Goal: Navigation & Orientation: Find specific page/section

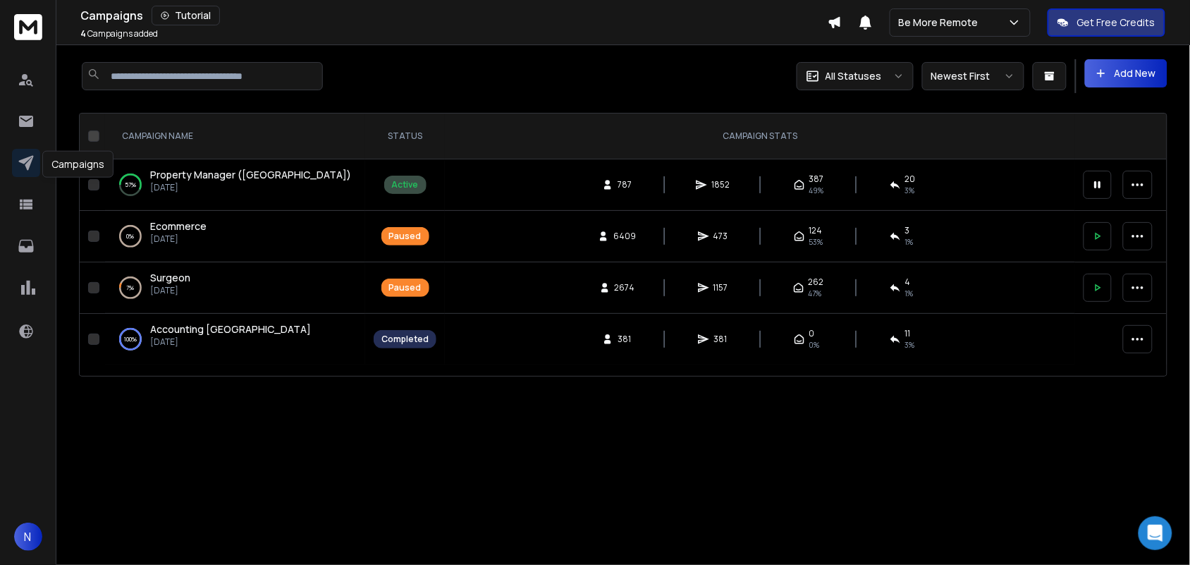
click at [32, 153] on link at bounding box center [26, 163] width 28 height 28
click at [29, 118] on icon at bounding box center [26, 121] width 14 height 11
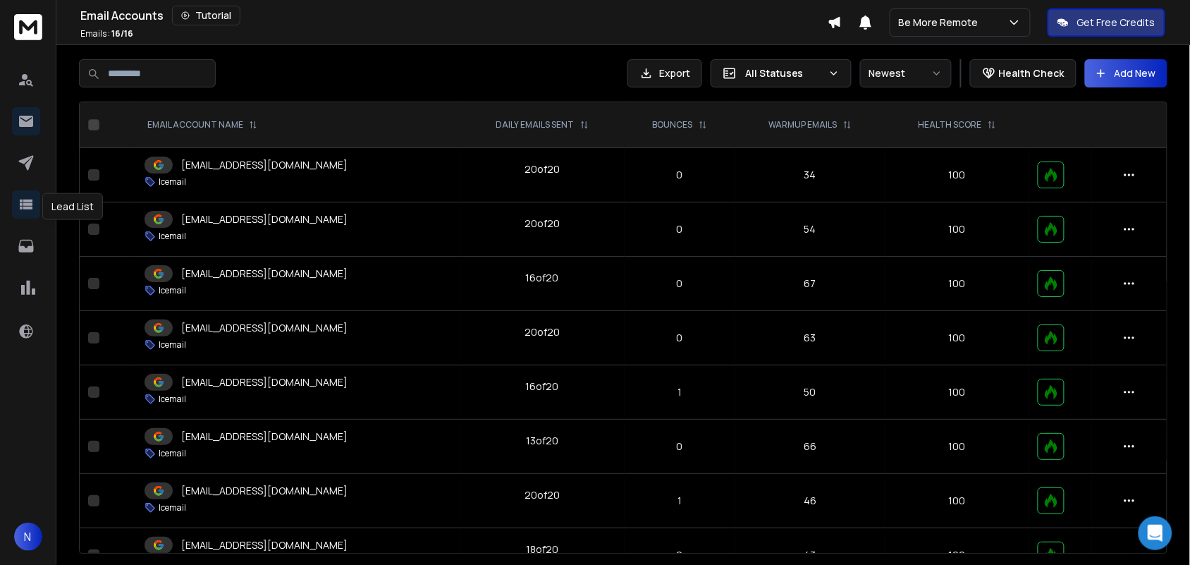
click at [27, 205] on icon at bounding box center [26, 204] width 17 height 17
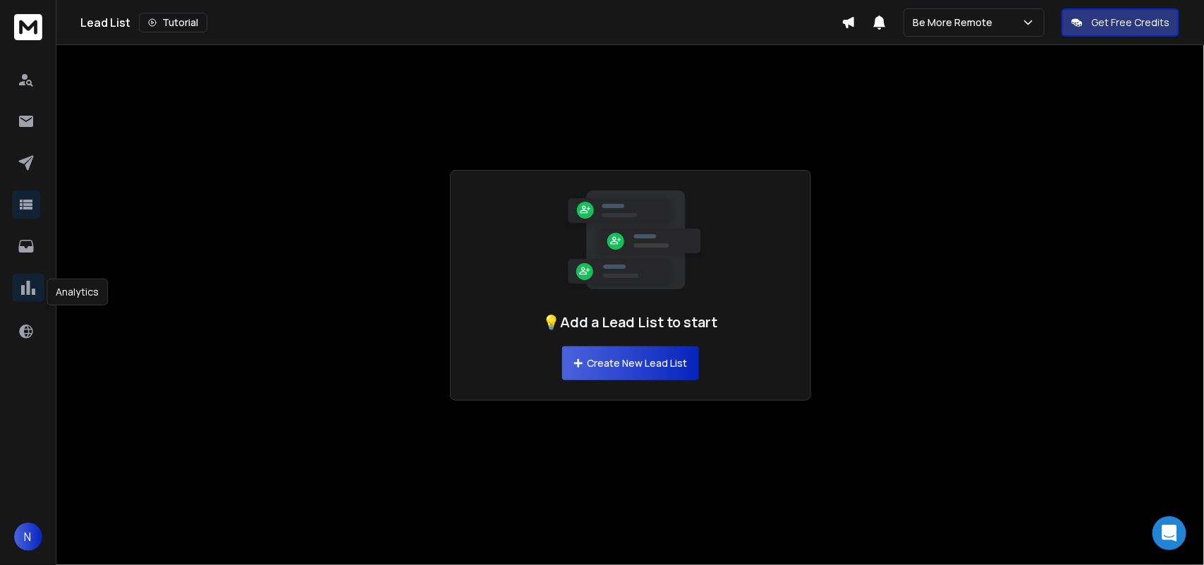
click at [28, 290] on icon at bounding box center [28, 288] width 14 height 14
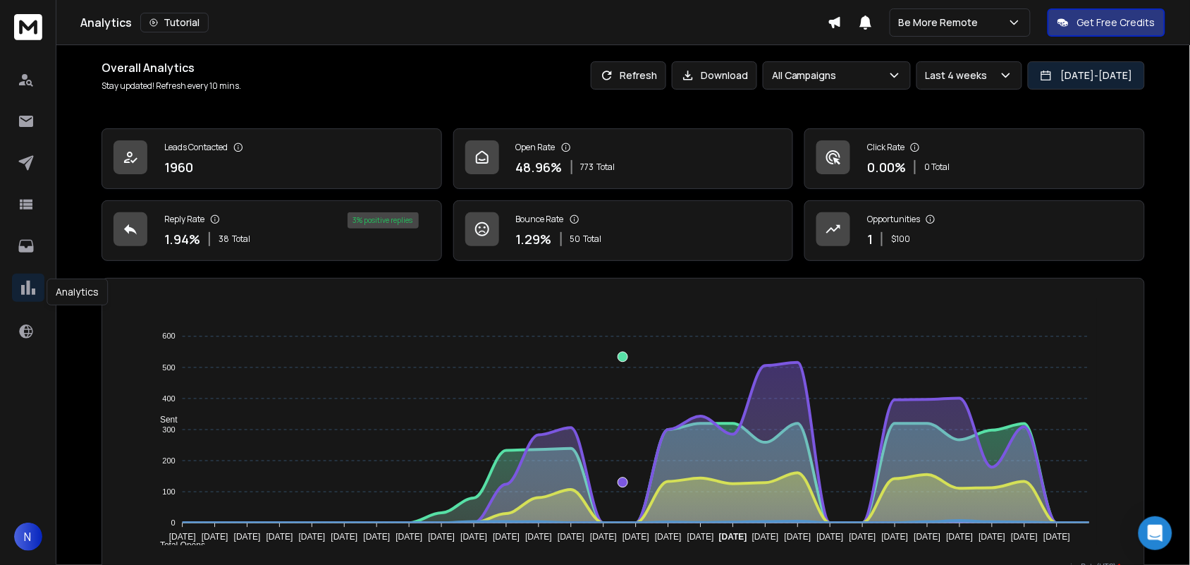
click at [1054, 78] on button "[DATE] - [DATE]" at bounding box center [1086, 75] width 117 height 28
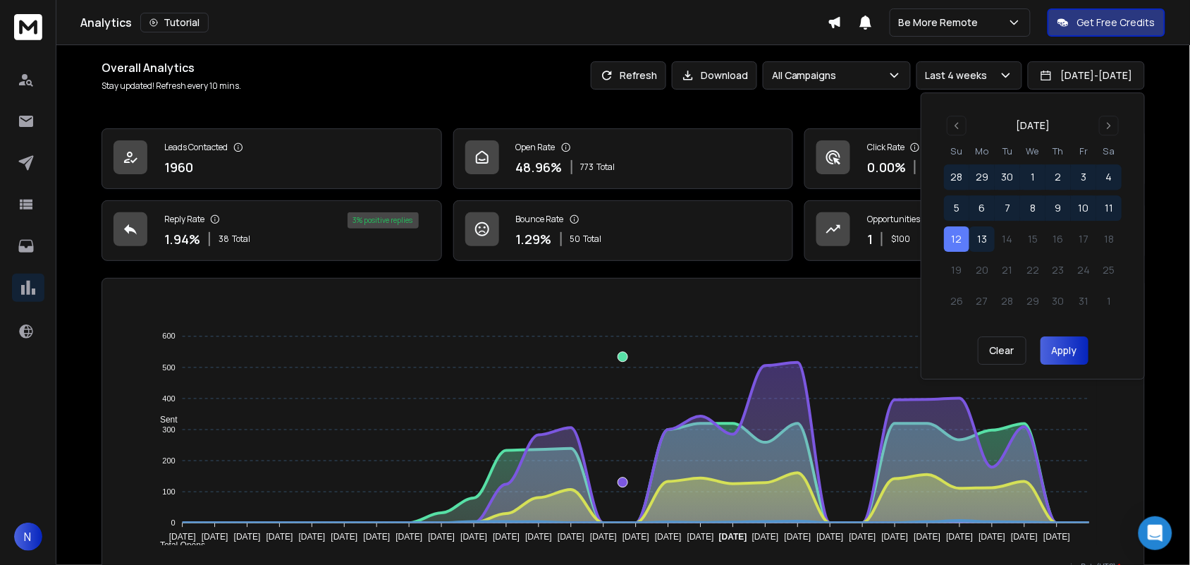
click at [984, 235] on button "13" at bounding box center [982, 238] width 25 height 25
click at [1072, 346] on button "Apply" at bounding box center [1065, 350] width 48 height 28
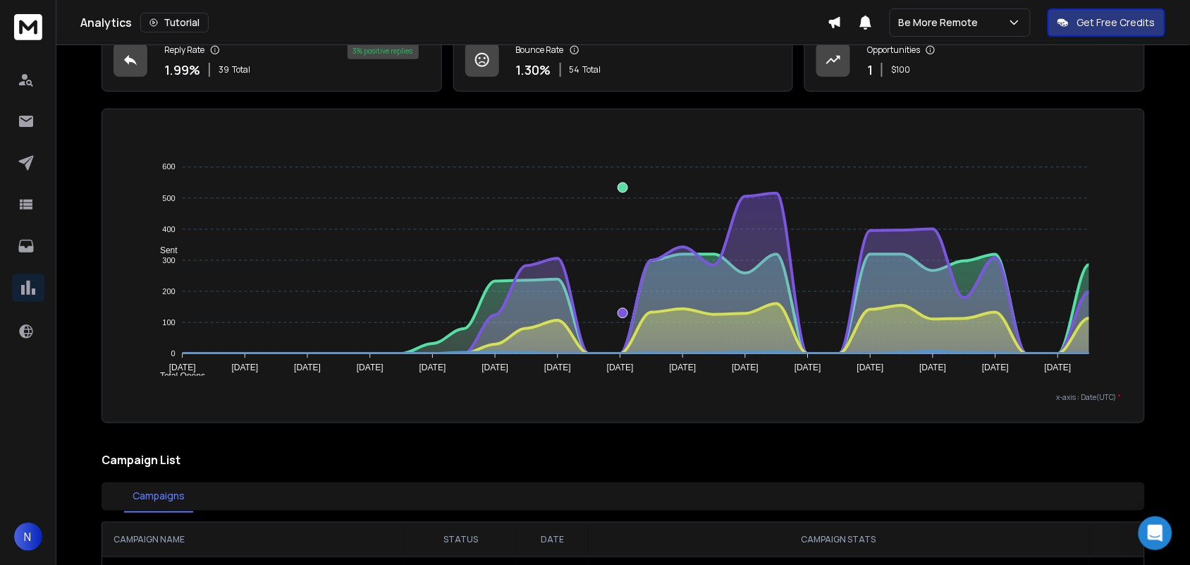
scroll to position [176, 0]
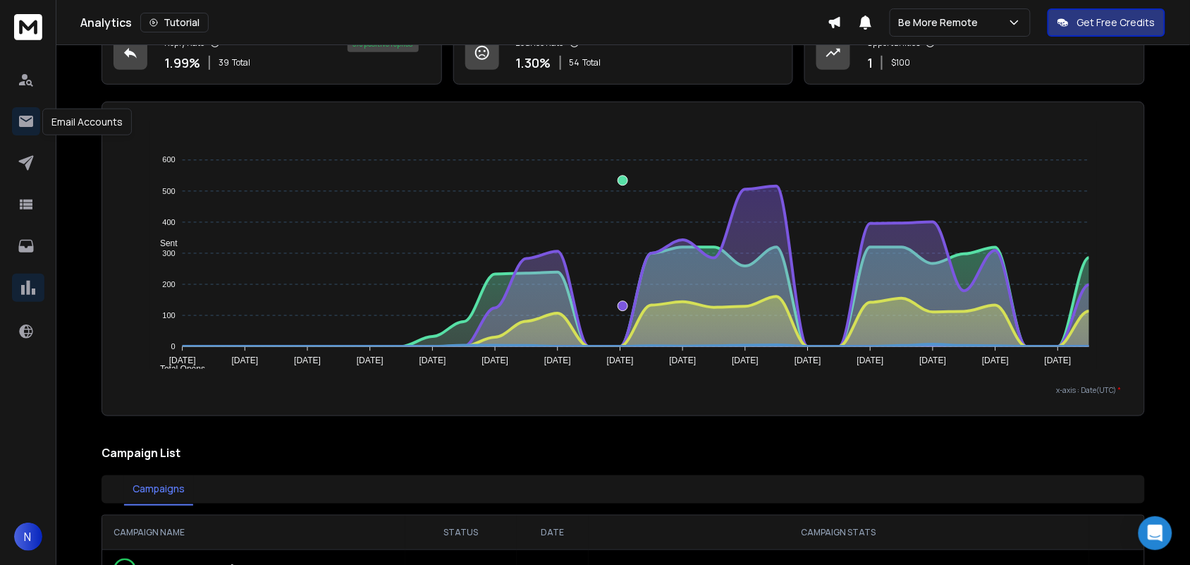
click at [21, 116] on icon at bounding box center [26, 121] width 17 height 17
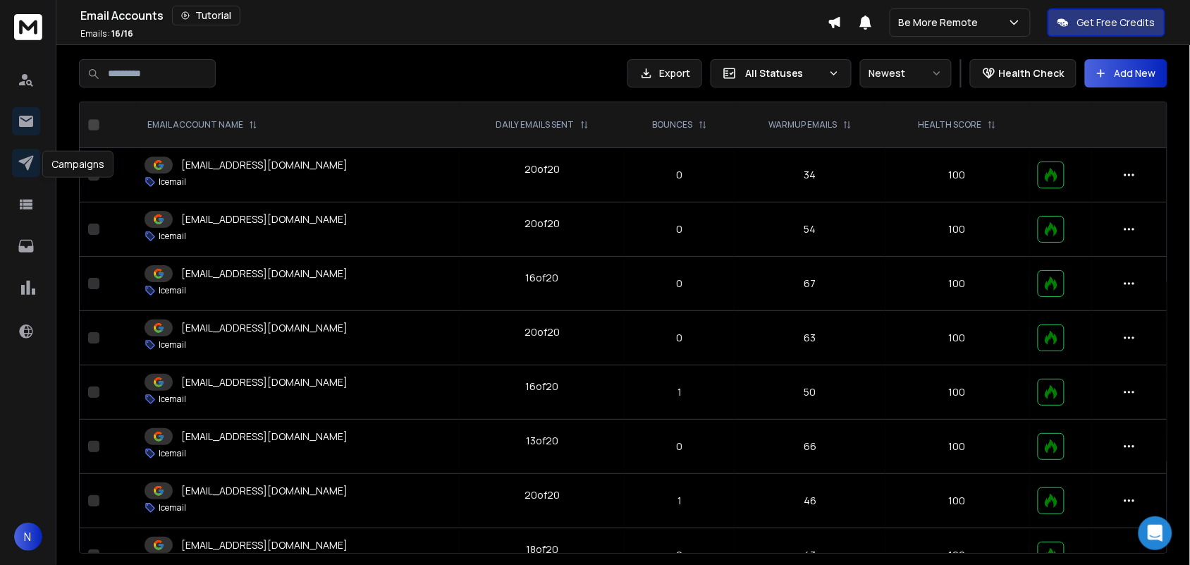
click at [30, 177] on link at bounding box center [26, 163] width 28 height 28
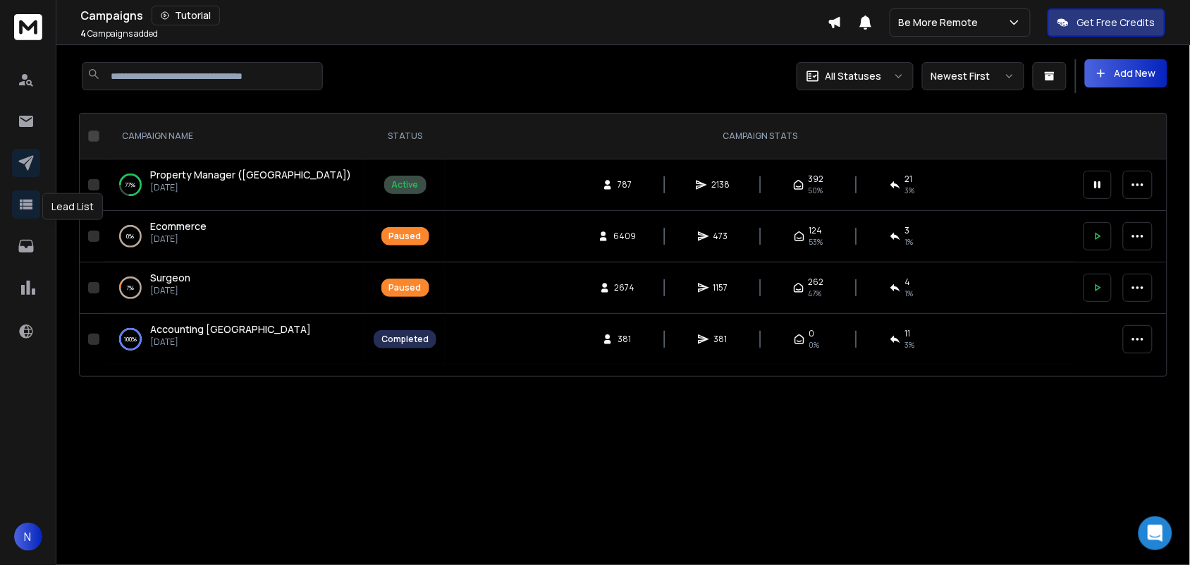
click at [20, 209] on icon at bounding box center [26, 205] width 13 height 10
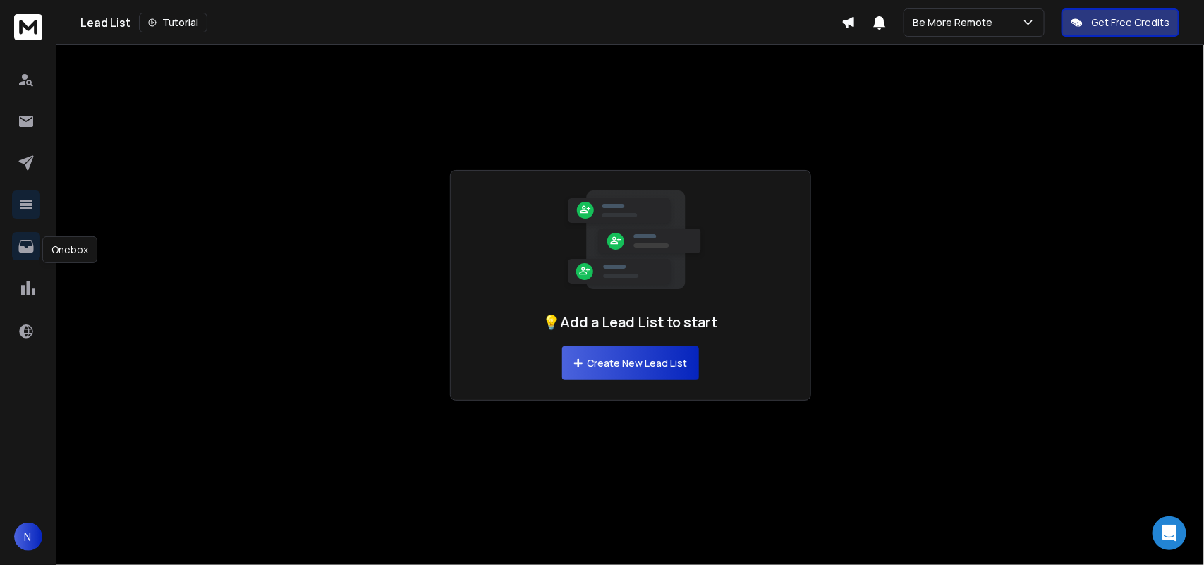
click at [23, 252] on icon at bounding box center [25, 246] width 15 height 13
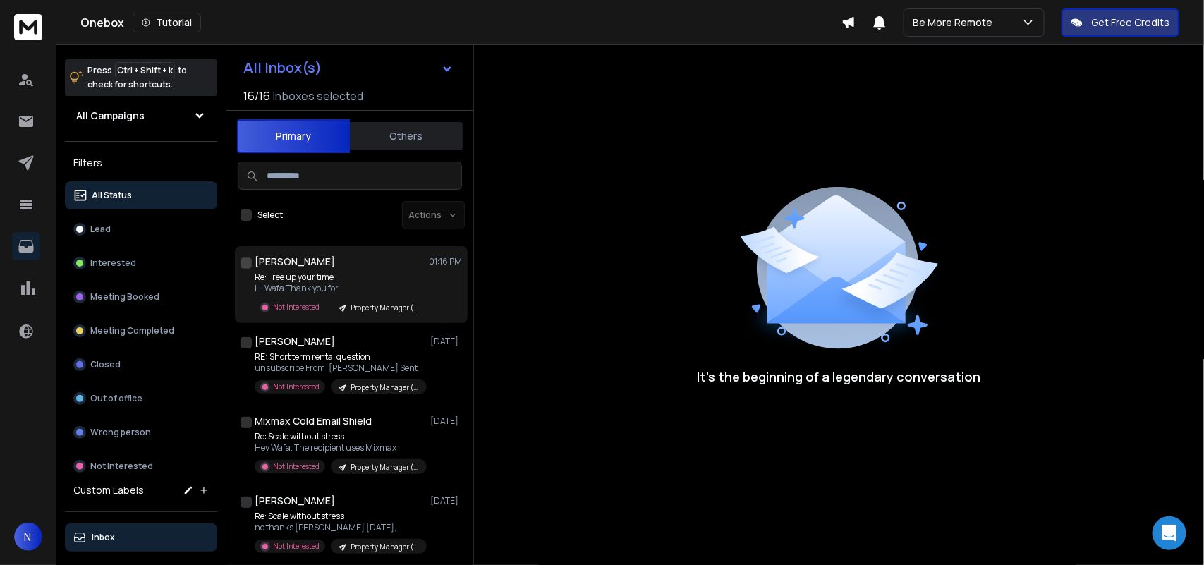
click at [353, 283] on p "Hi Wafa Thank you for" at bounding box center [339, 288] width 169 height 11
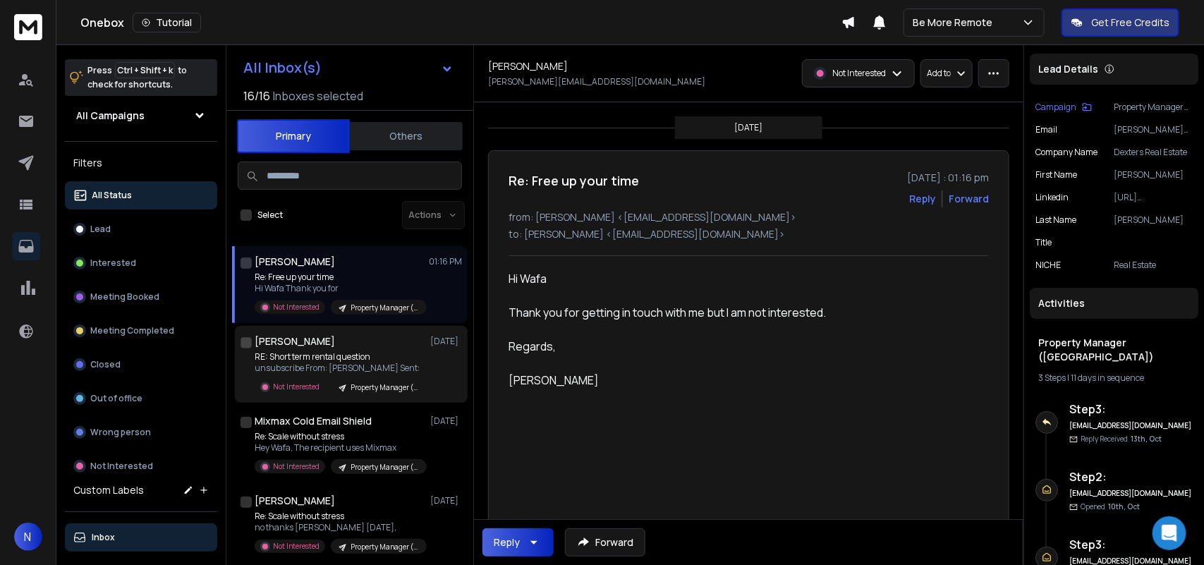
click at [351, 355] on p "RE: Short term rental question" at bounding box center [339, 356] width 169 height 11
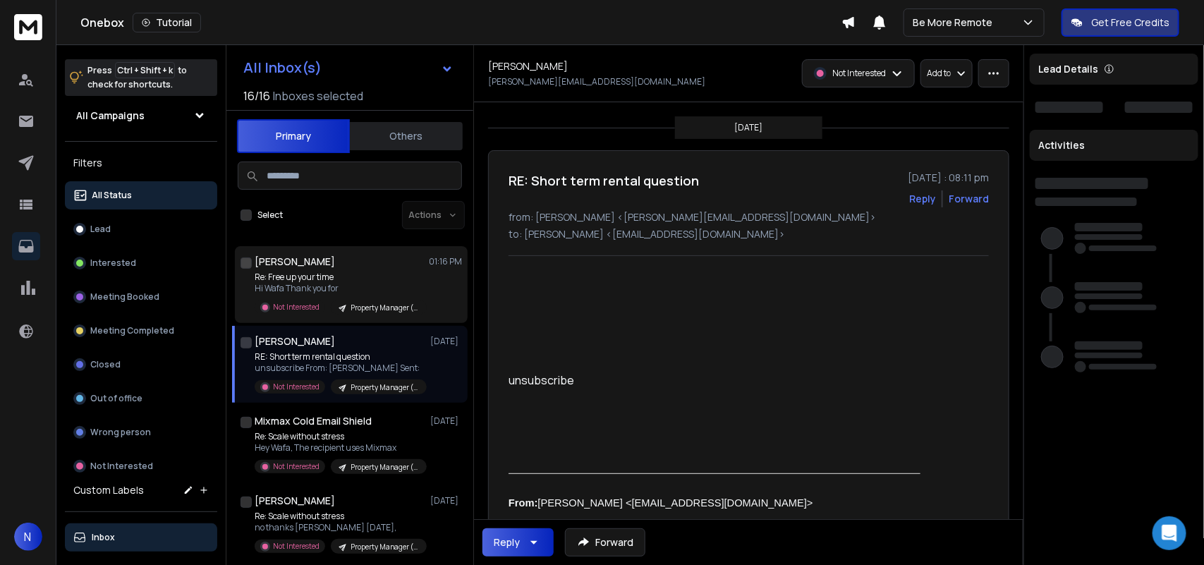
click at [375, 276] on p "Re: Free up your time" at bounding box center [339, 277] width 169 height 11
